Goal: Information Seeking & Learning: Check status

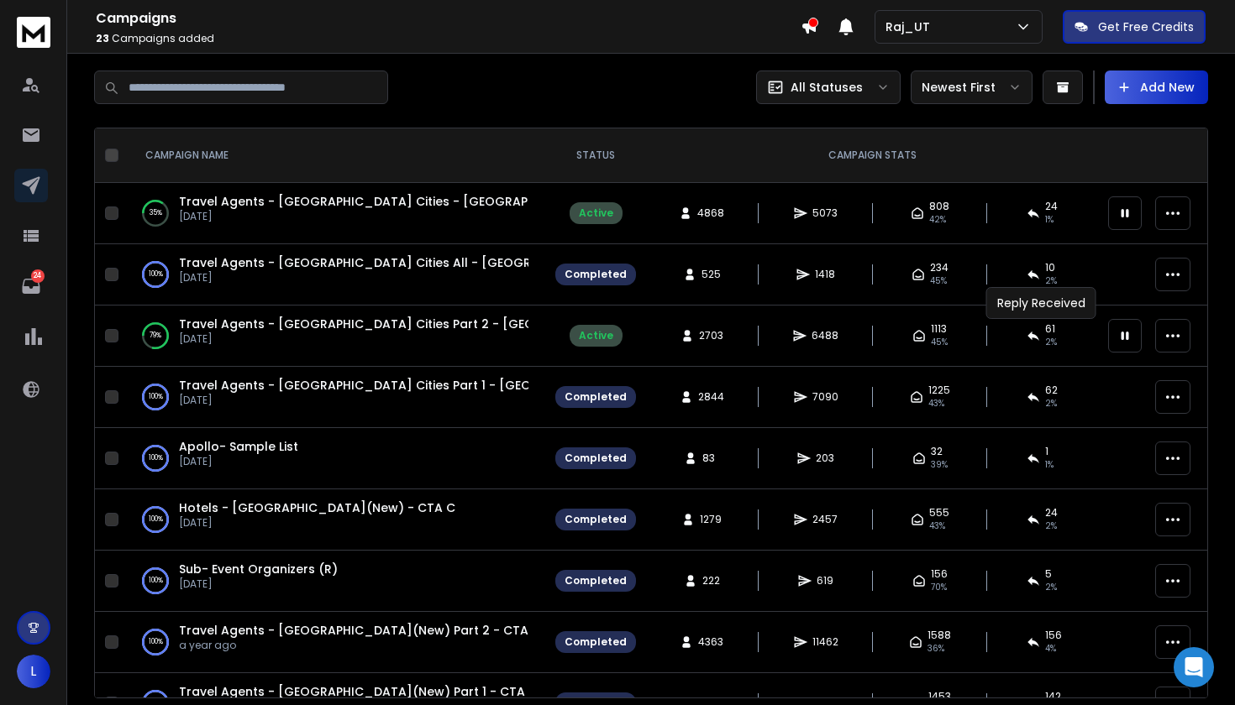
click at [1041, 331] on div "61 2 %" at bounding box center [1043, 335] width 50 height 27
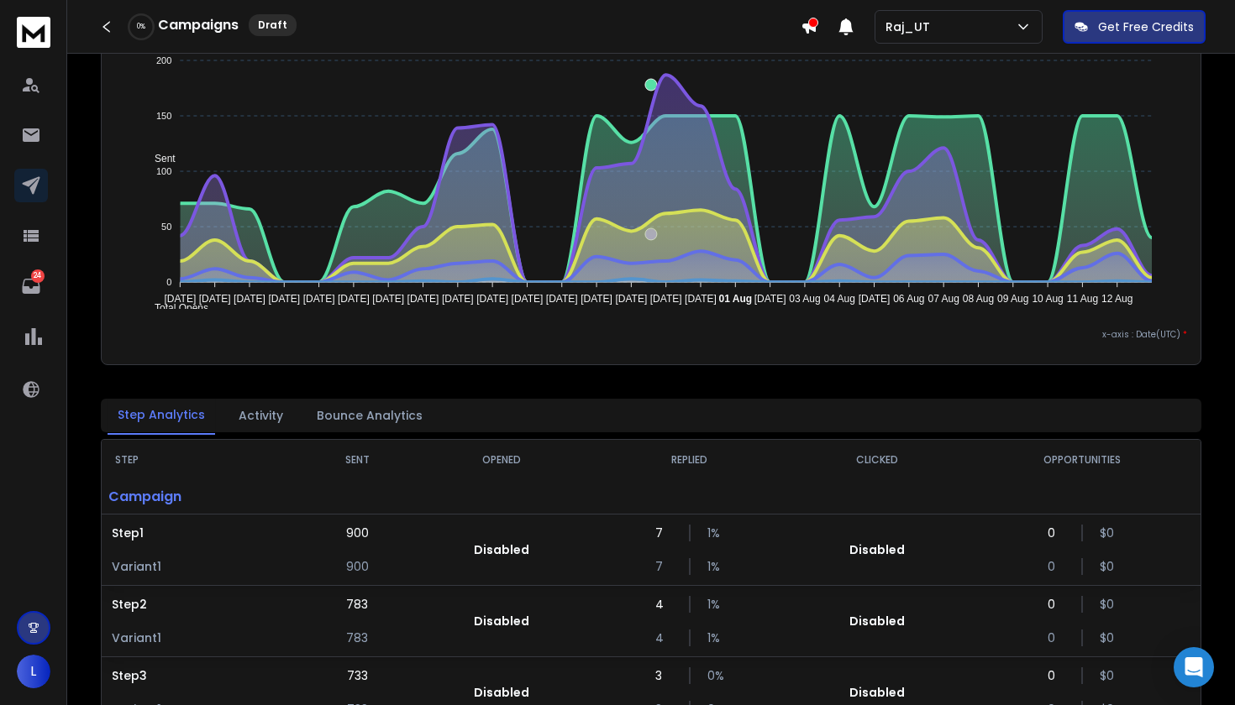
scroll to position [405, 0]
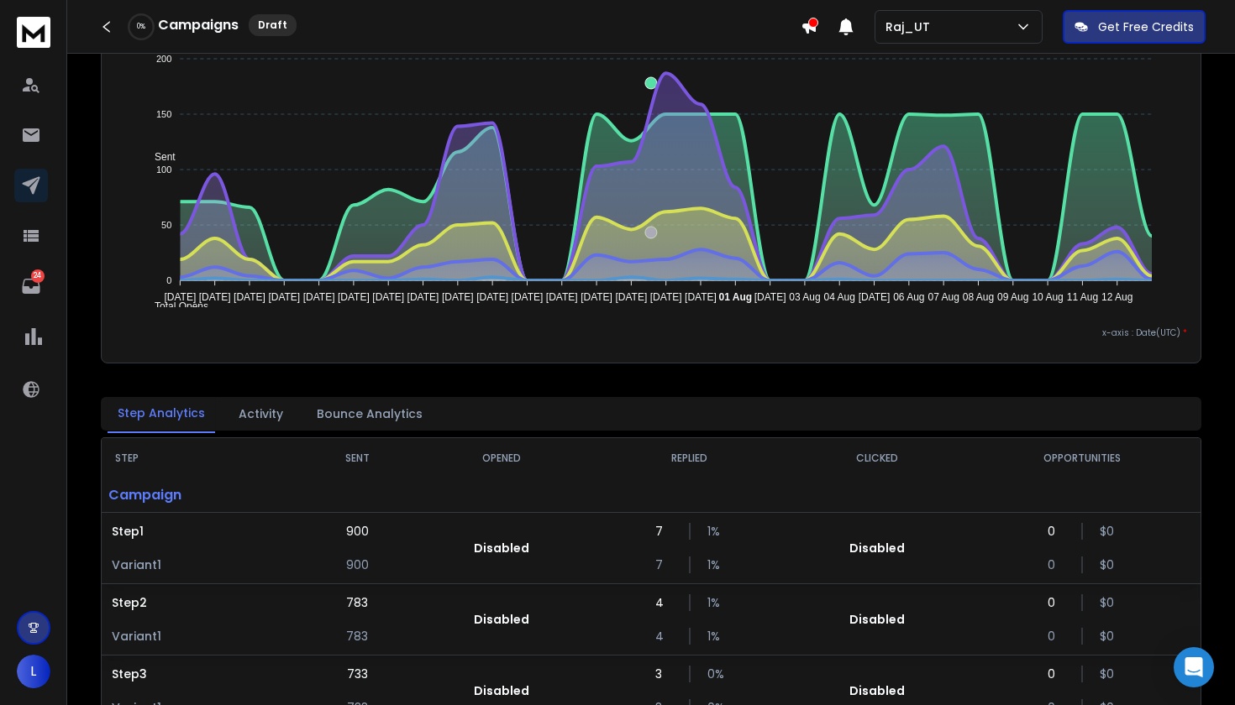
click at [261, 417] on button "Activity" at bounding box center [260, 414] width 65 height 37
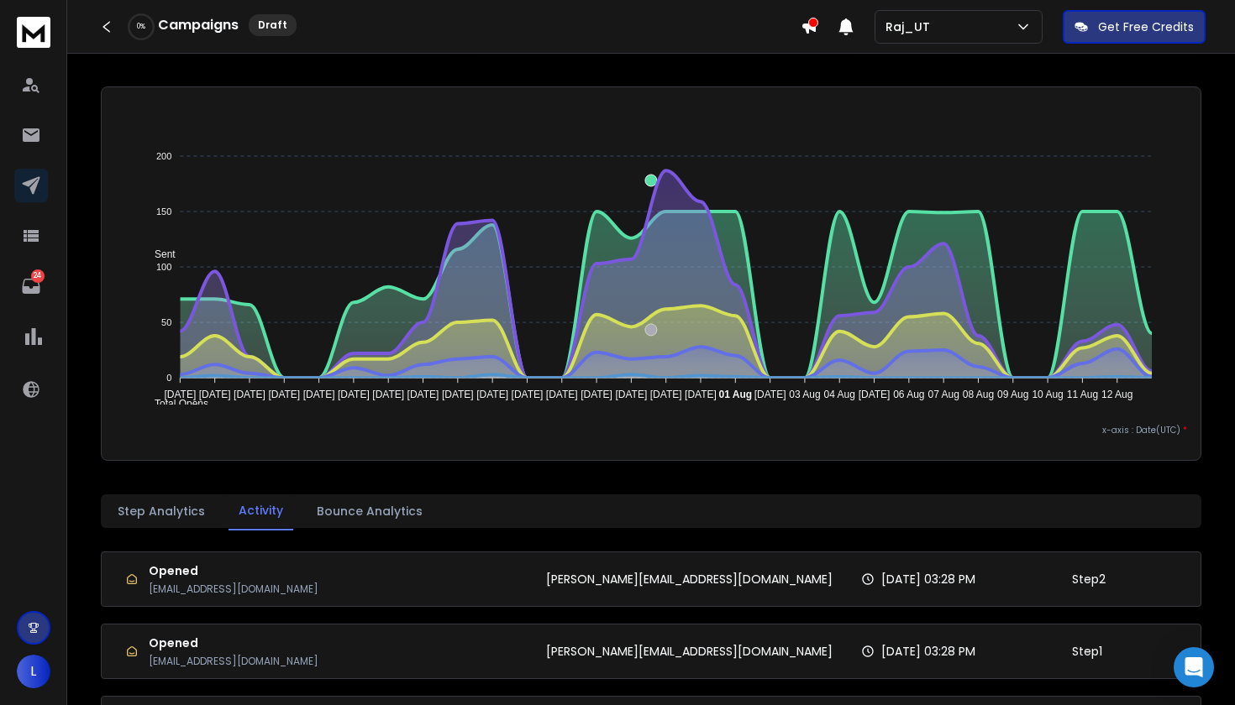
scroll to position [307, 0]
click at [362, 514] on button "Bounce Analytics" at bounding box center [370, 512] width 126 height 37
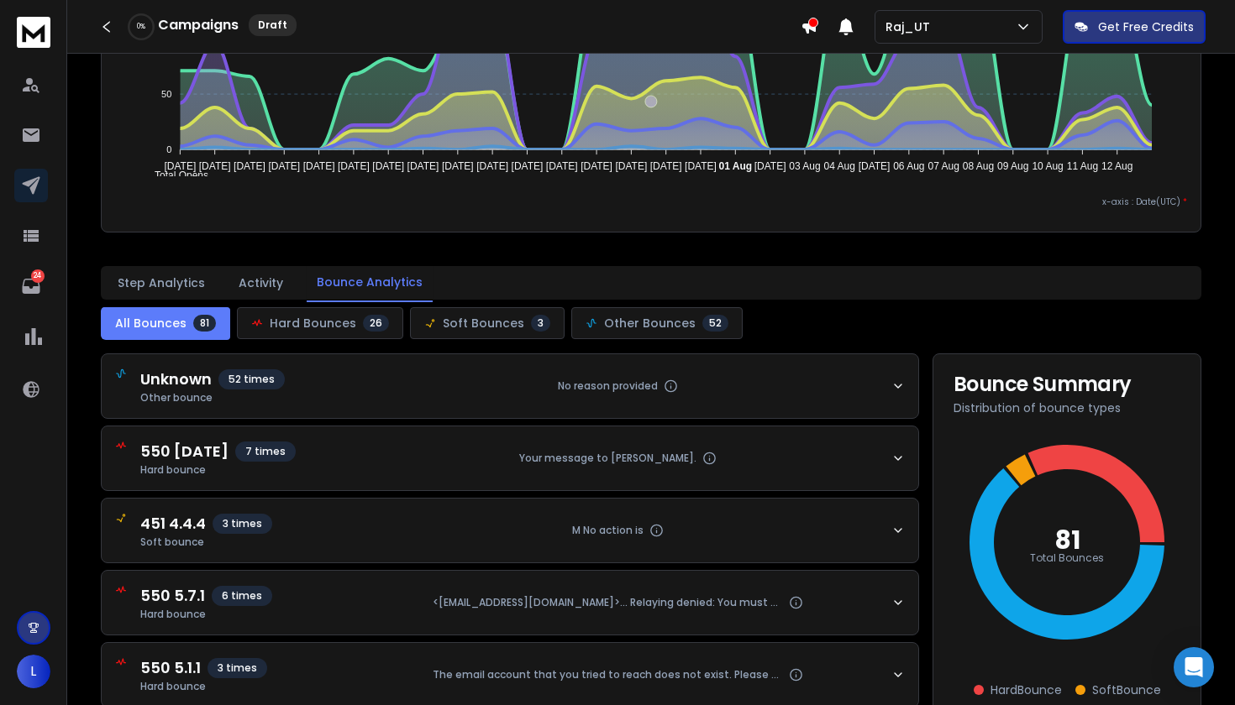
scroll to position [537, 0]
click at [897, 462] on icon "button" at bounding box center [897, 457] width 13 height 13
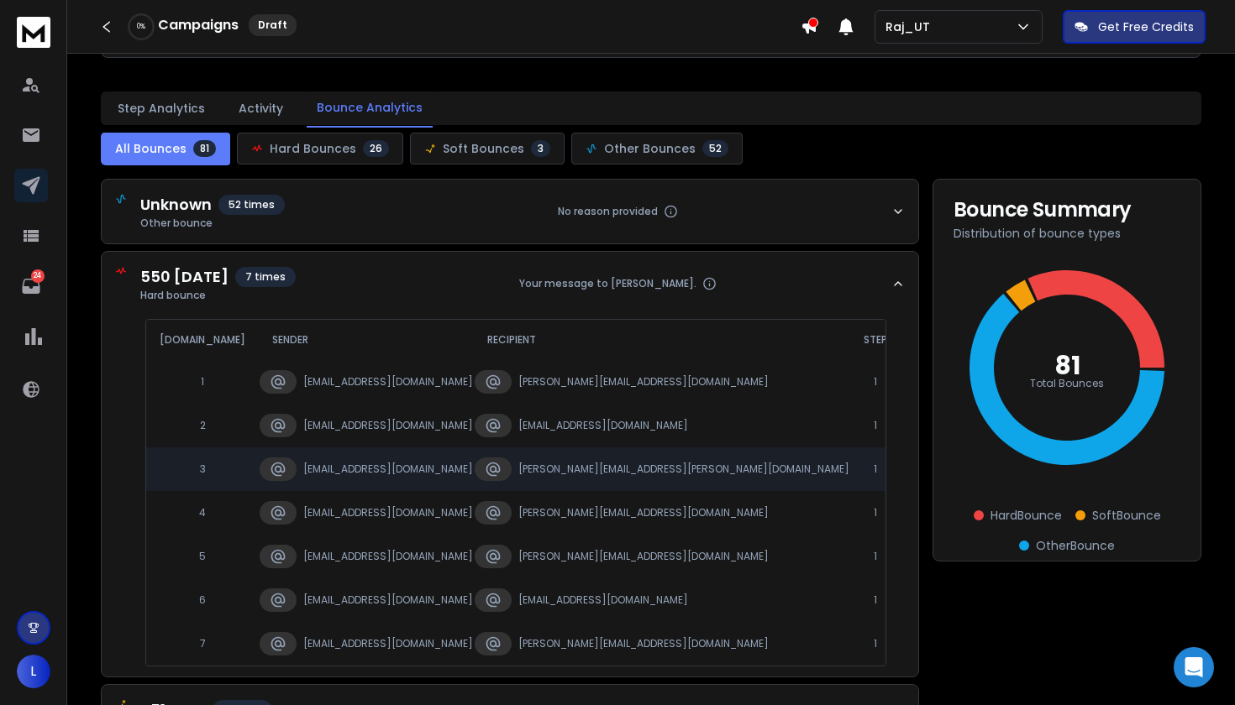
scroll to position [713, 0]
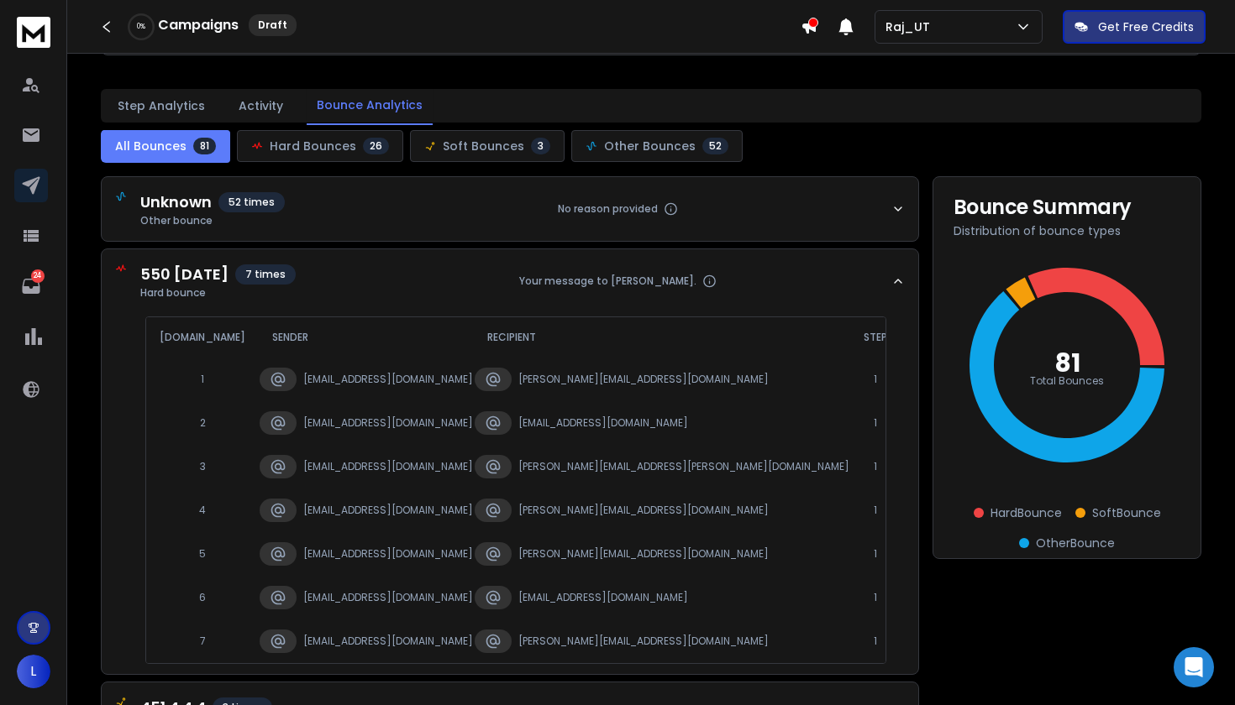
click at [904, 281] on icon "button" at bounding box center [897, 281] width 13 height 13
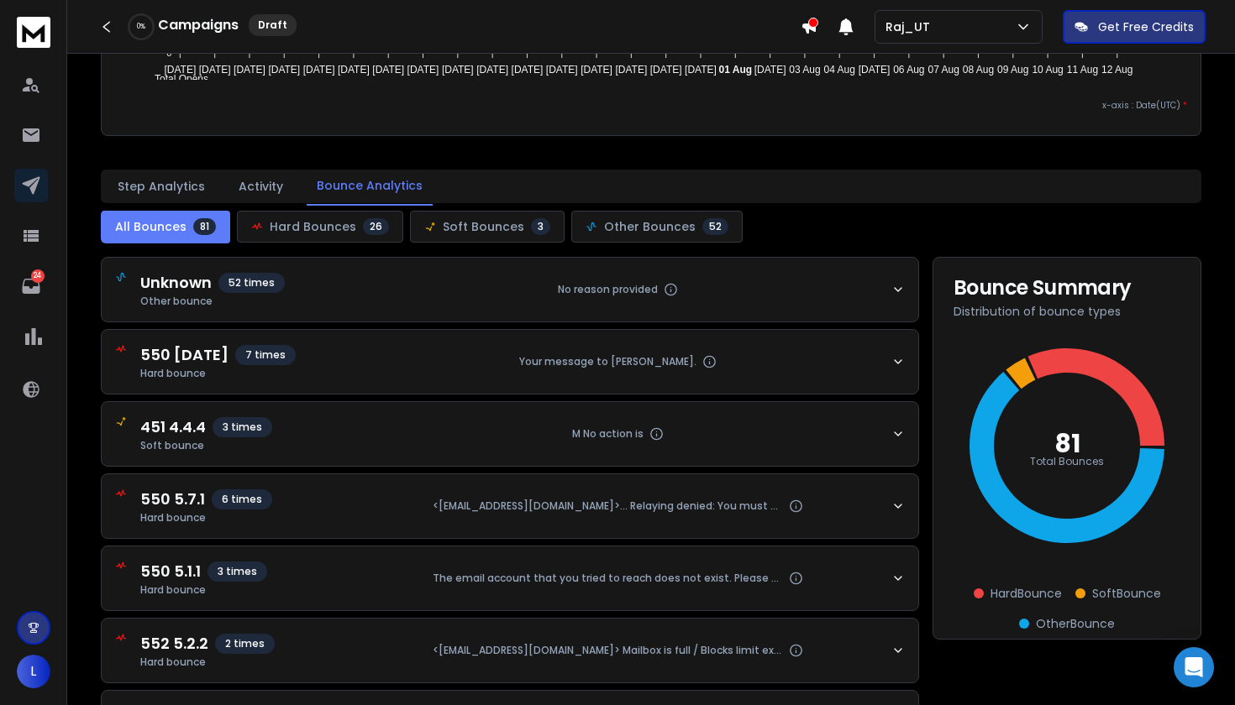
scroll to position [632, 0]
click at [301, 225] on span "Hard Bounces" at bounding box center [313, 227] width 87 height 17
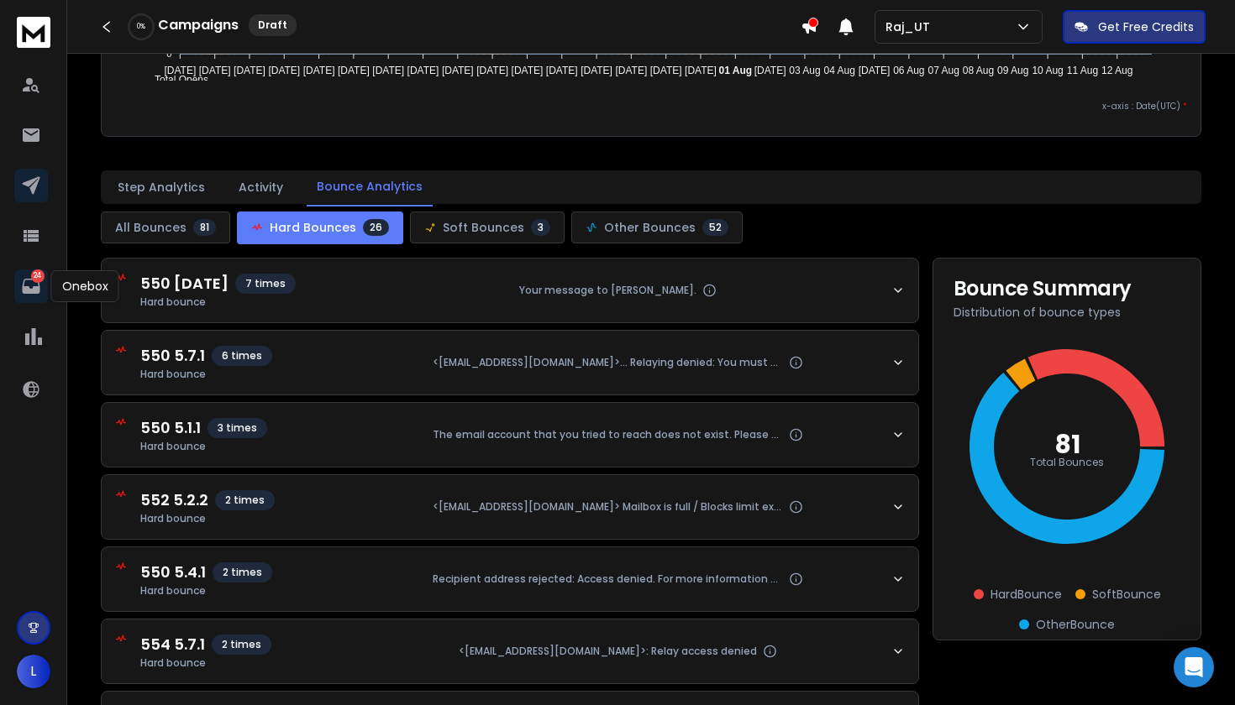
click at [41, 294] on link "24" at bounding box center [31, 287] width 34 height 34
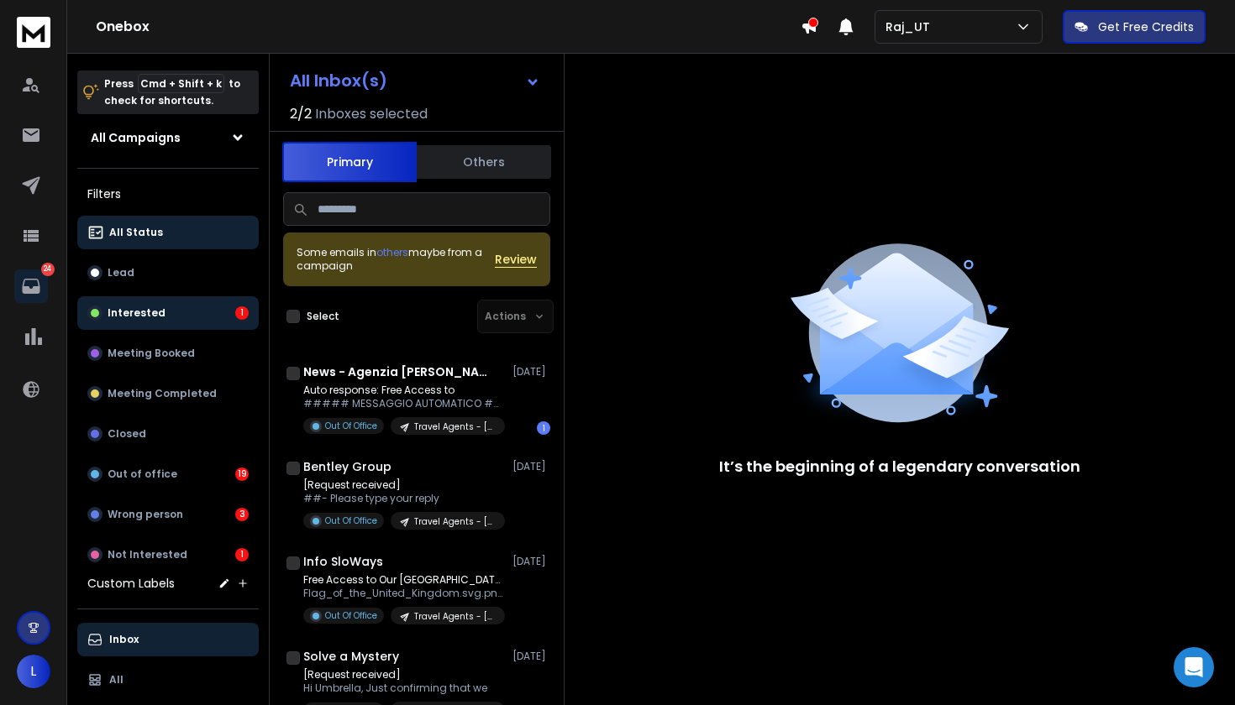
click at [151, 311] on p "Interested" at bounding box center [136, 313] width 58 height 13
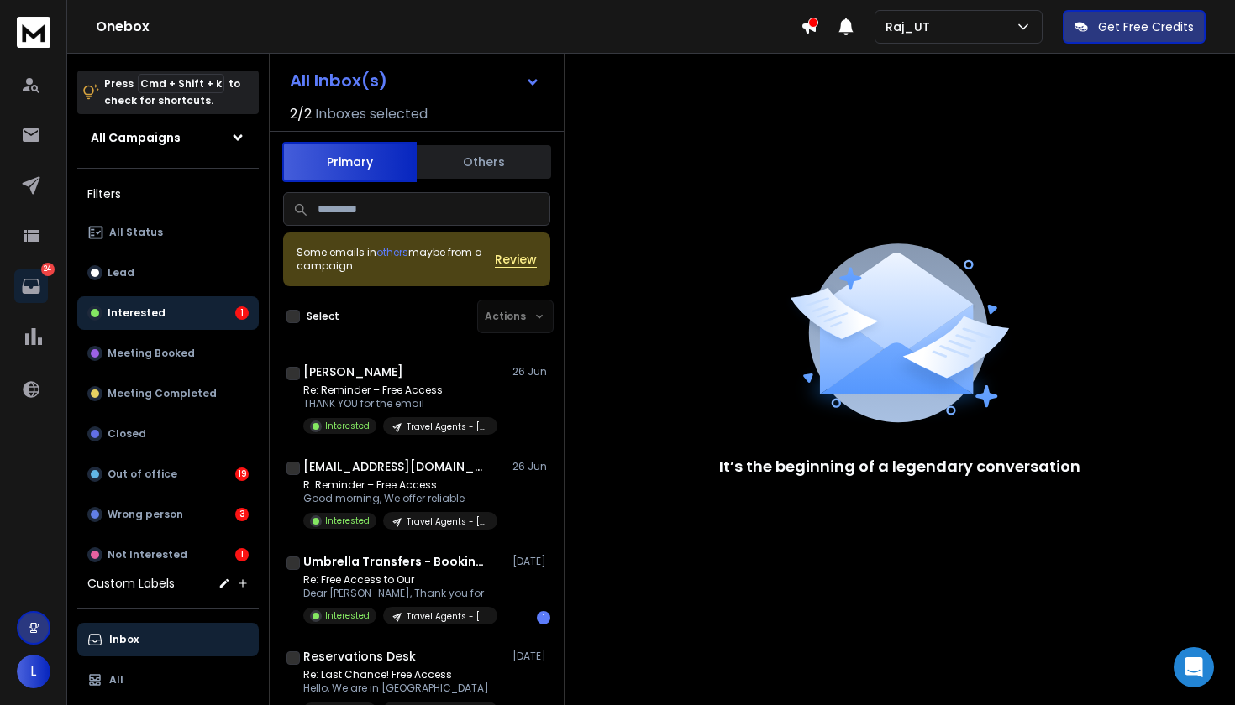
click at [469, 156] on button "Others" at bounding box center [484, 162] width 134 height 37
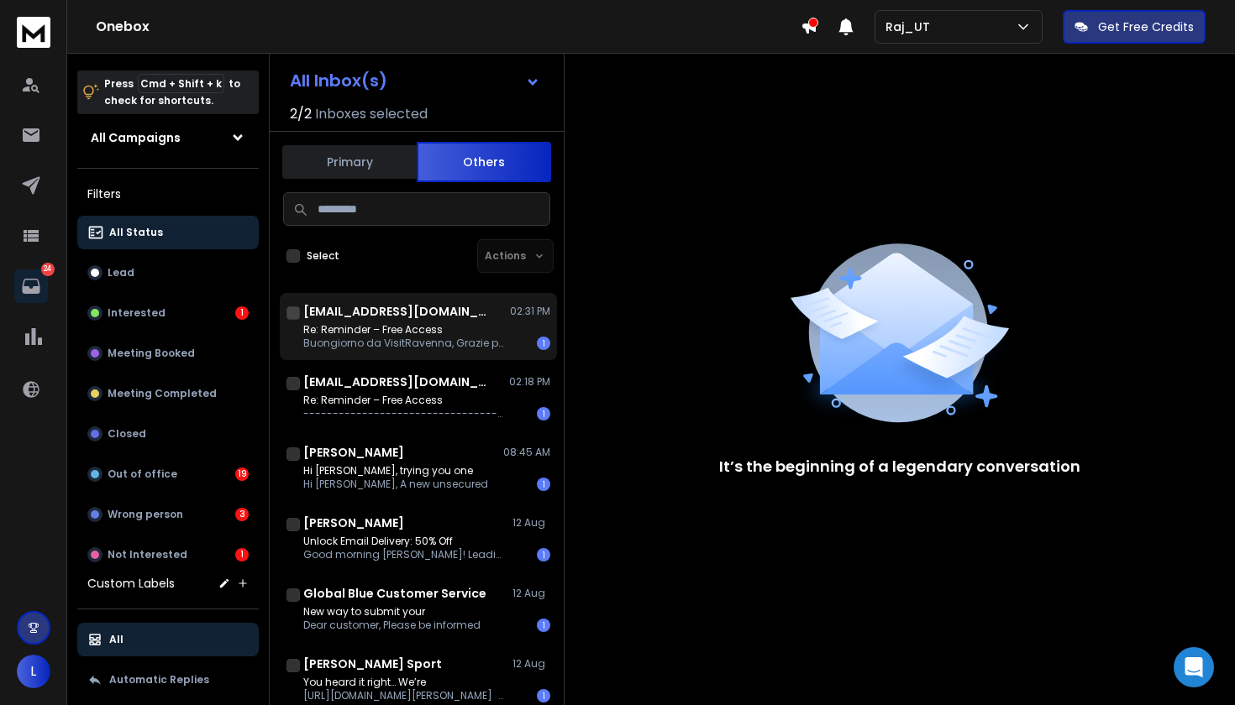
click at [427, 302] on div "[EMAIL_ADDRESS][DOMAIN_NAME] 02:31 PM Re: Reminder – Free Access Buongiorno da …" at bounding box center [418, 326] width 277 height 67
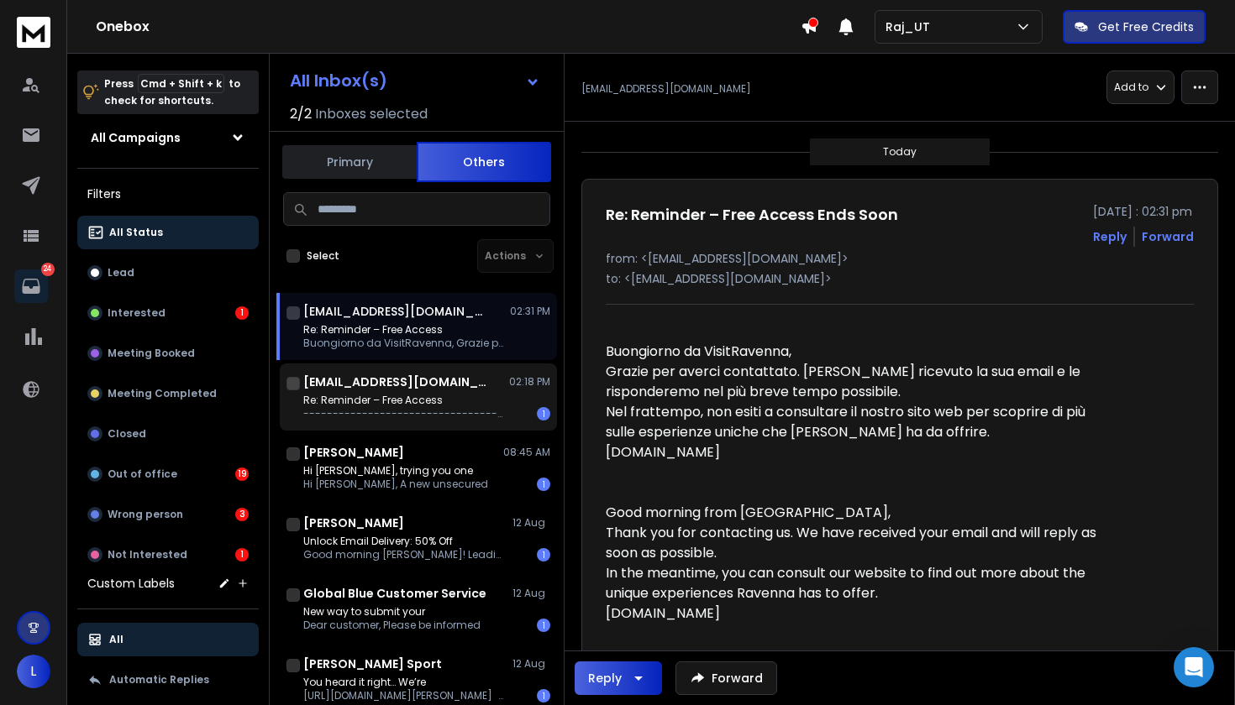
click at [473, 405] on p "Re: Reminder – Free Access" at bounding box center [404, 400] width 202 height 13
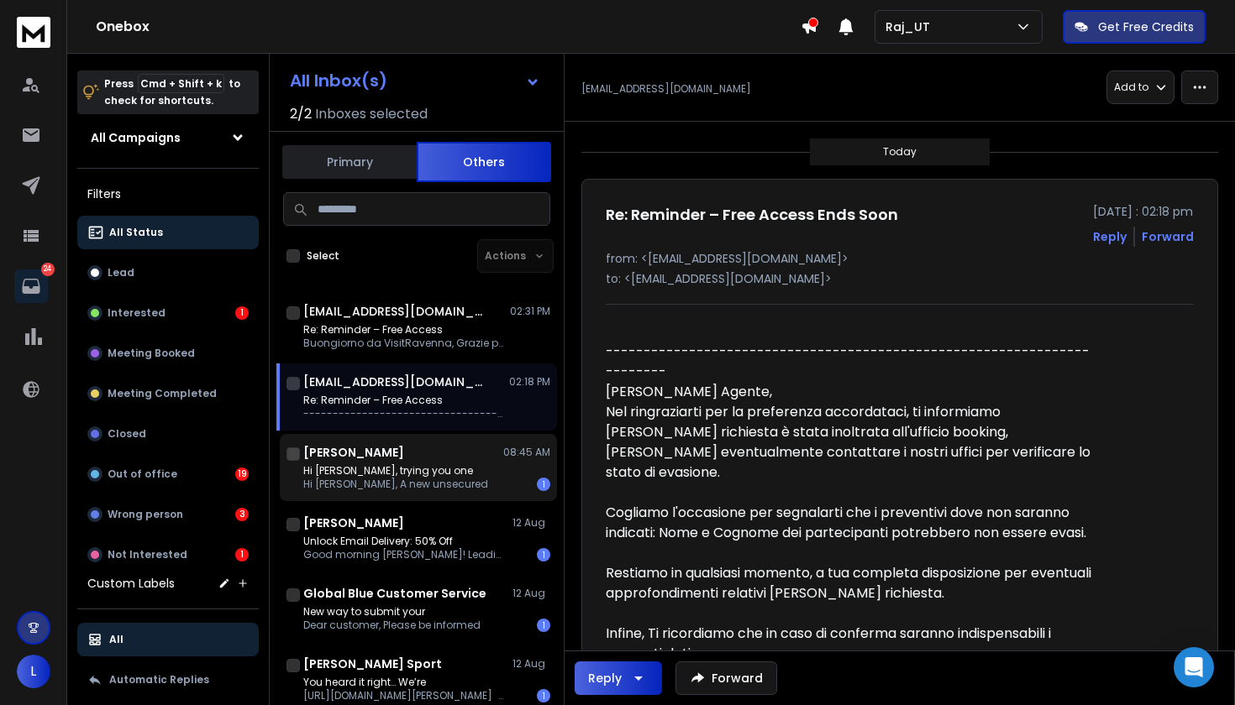
click at [443, 465] on div "Hi [PERSON_NAME], trying you one Hi [PERSON_NAME], A new unsecured 1" at bounding box center [426, 477] width 247 height 27
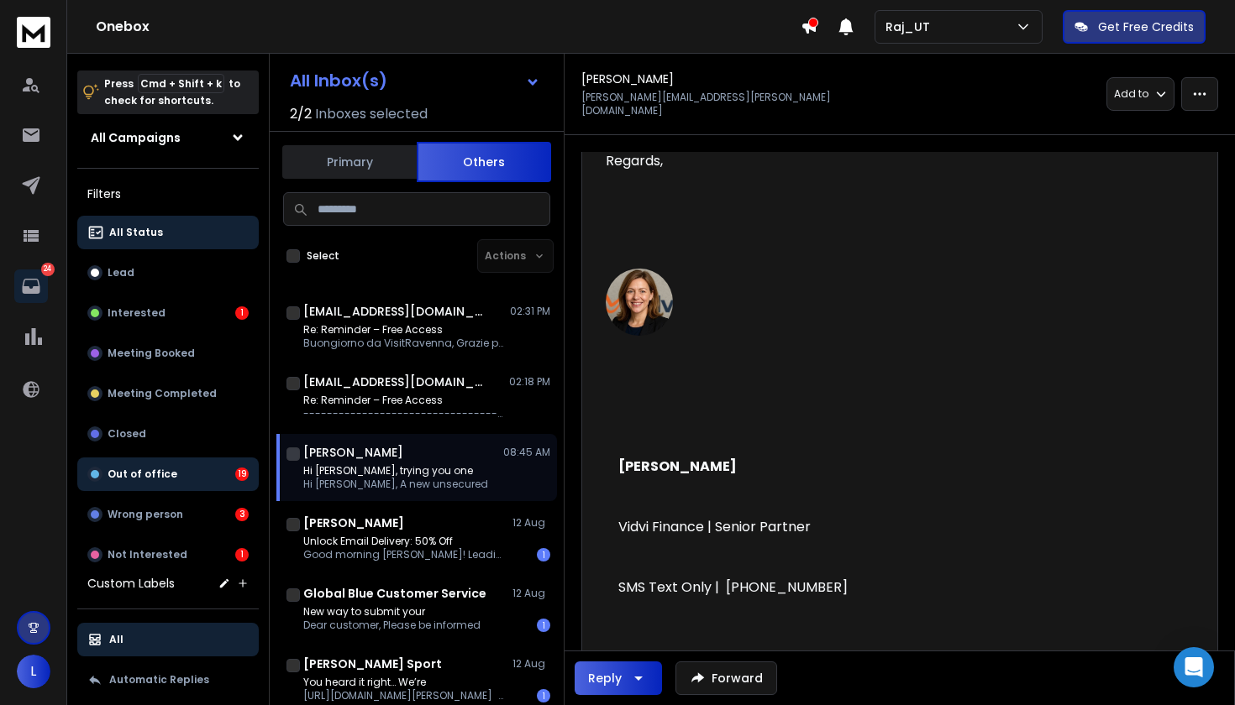
click at [197, 473] on button "Out of office 19" at bounding box center [167, 475] width 181 height 34
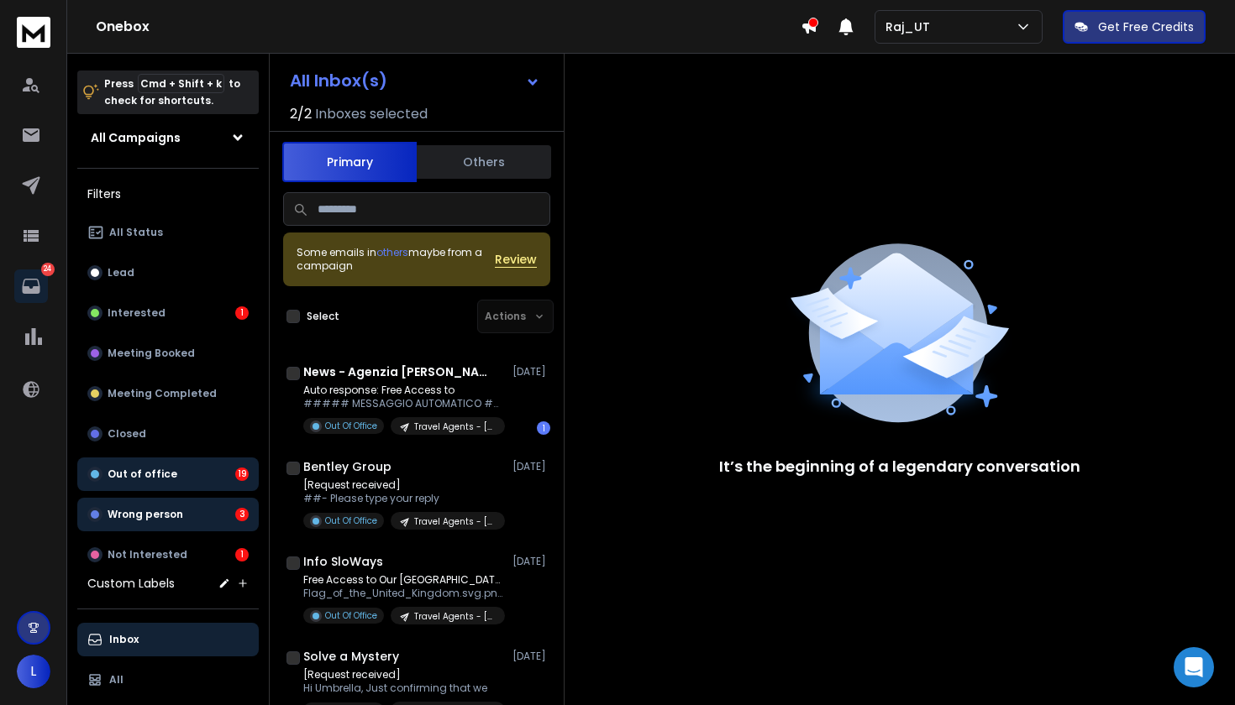
click at [199, 510] on button "Wrong person 3" at bounding box center [167, 515] width 181 height 34
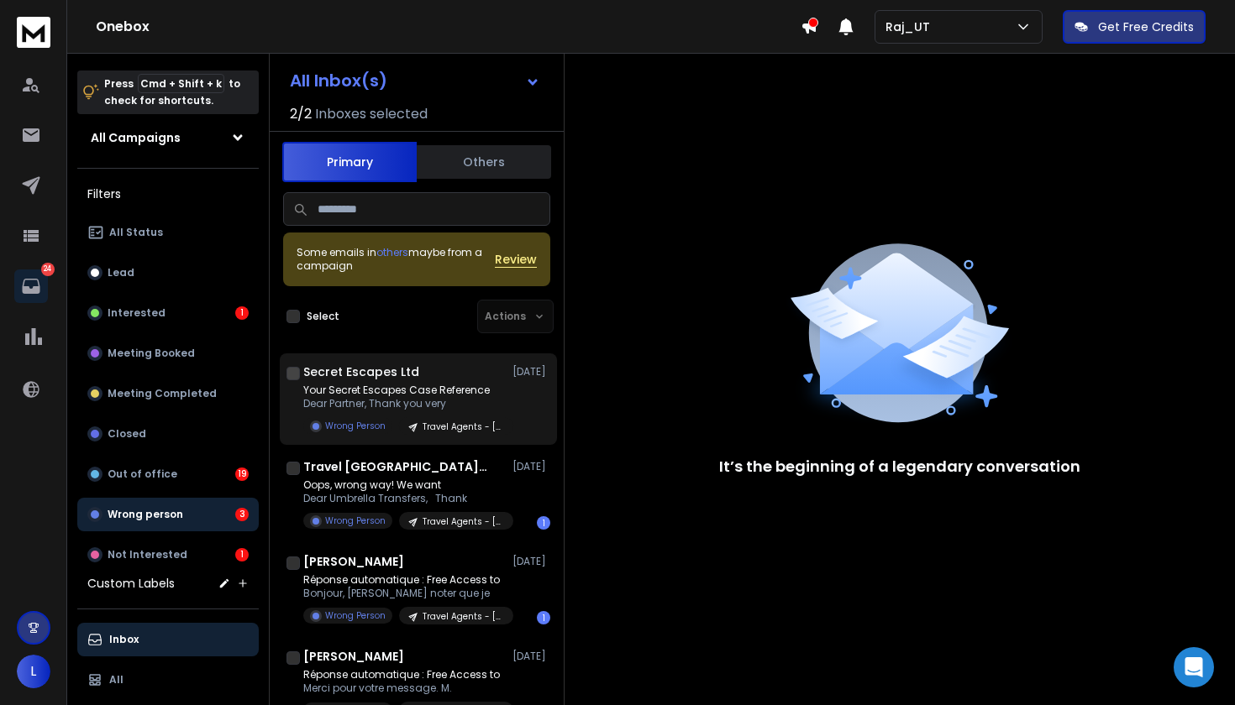
click at [414, 372] on div "Secret Escapes Ltd [DATE]" at bounding box center [426, 372] width 247 height 17
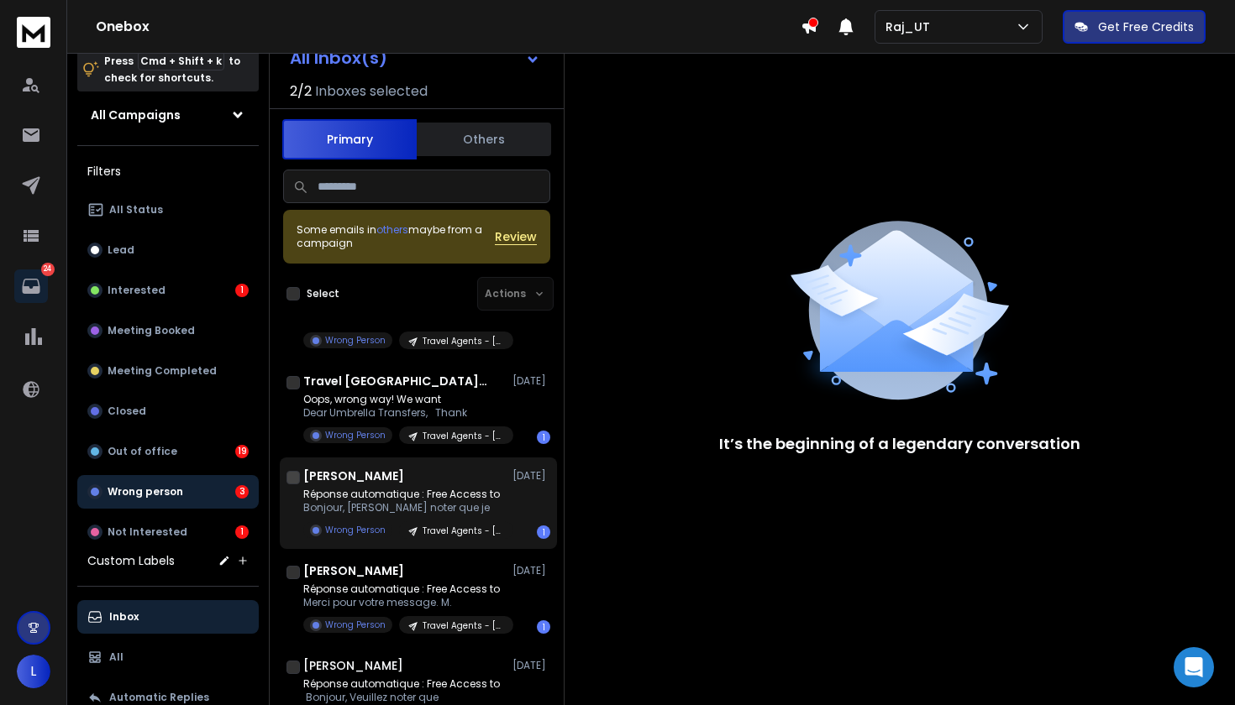
scroll to position [33, 0]
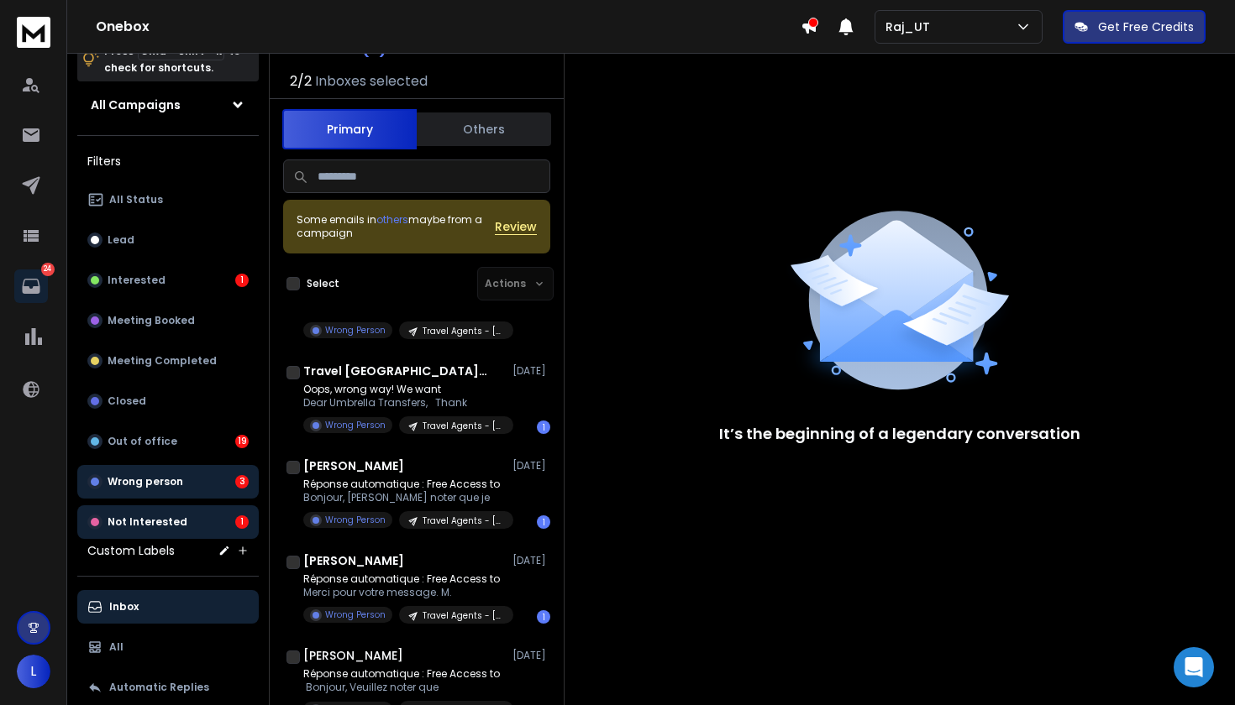
click at [191, 525] on button "Not Interested 1" at bounding box center [167, 523] width 181 height 34
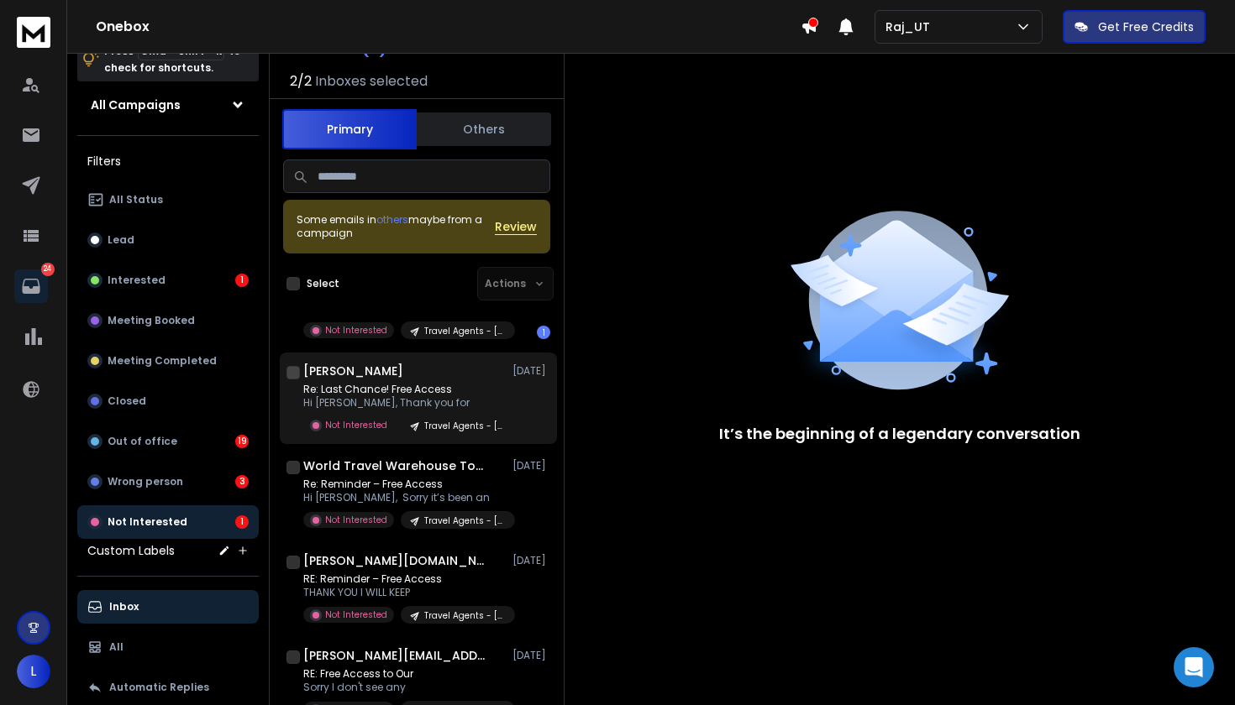
click at [391, 396] on p "Hi [PERSON_NAME], Thank you for" at bounding box center [404, 402] width 202 height 13
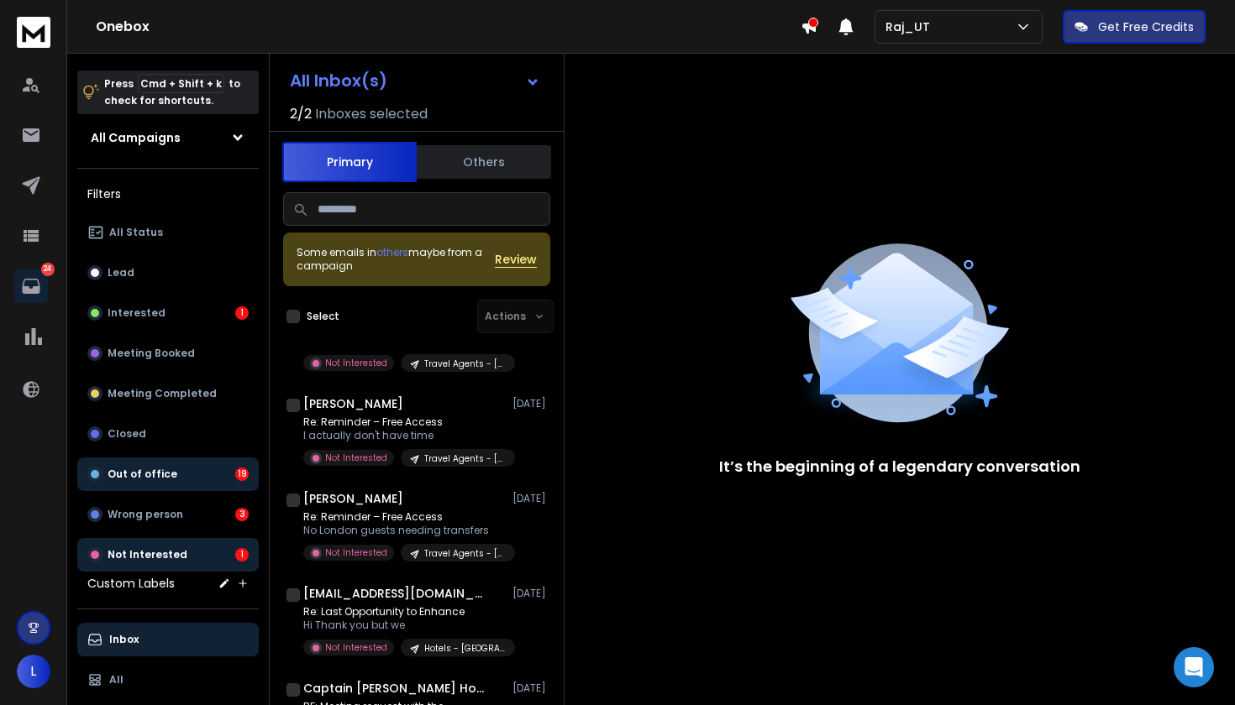
scroll to position [0, 0]
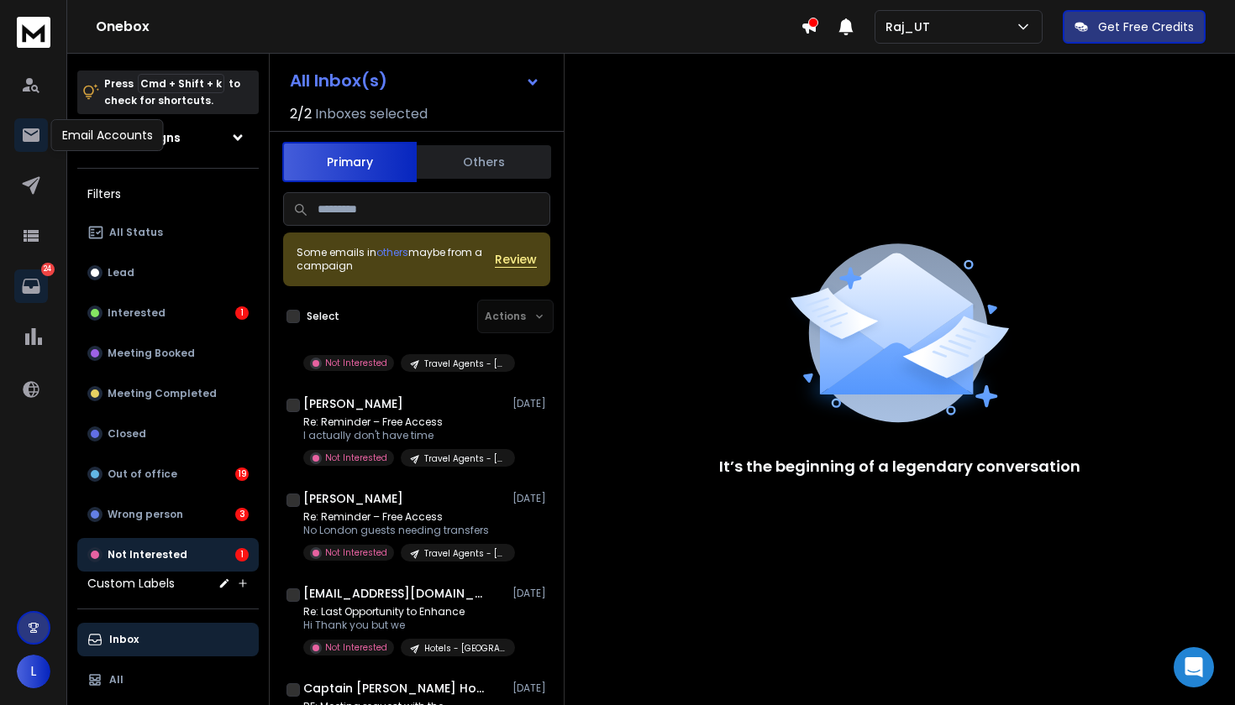
click at [35, 139] on icon at bounding box center [31, 134] width 17 height 13
